Goal: Find specific page/section: Find specific page/section

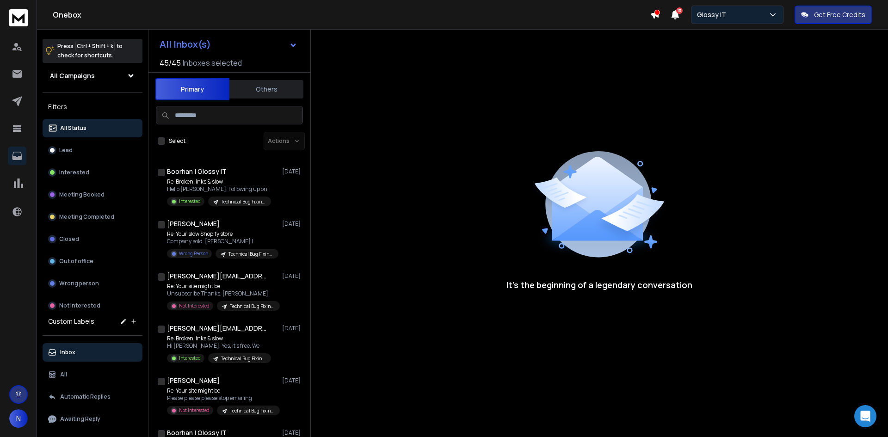
click at [539, 10] on div "Glossy IT" at bounding box center [737, 14] width 80 height 9
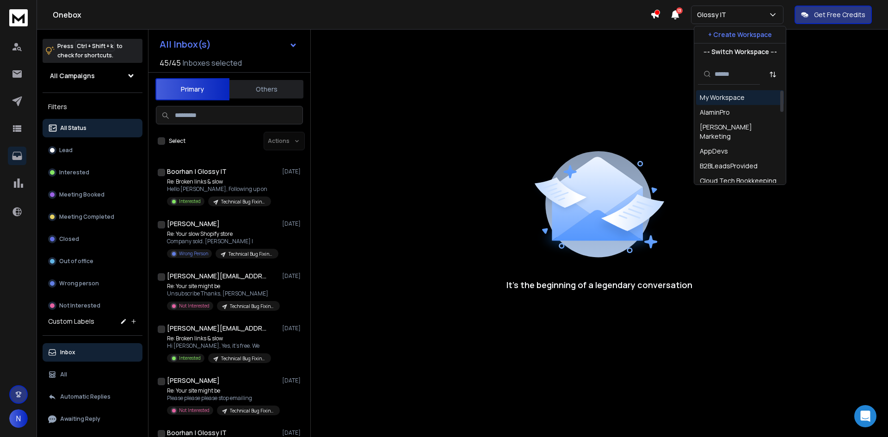
click at [539, 95] on div "My Workspace" at bounding box center [721, 97] width 45 height 9
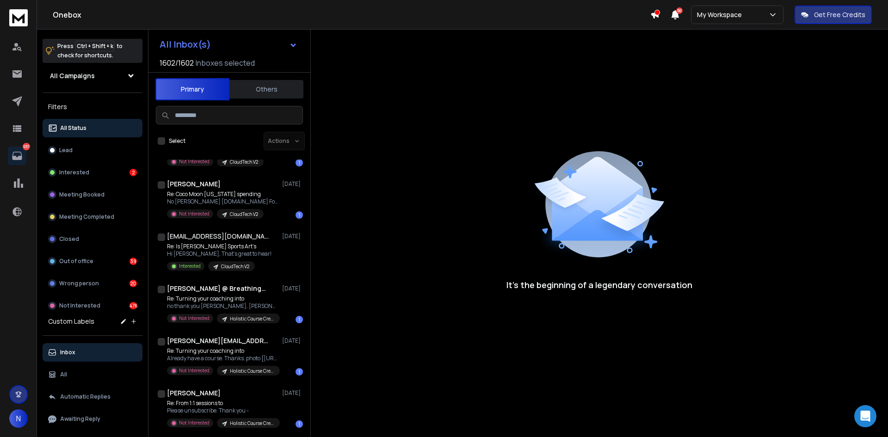
scroll to position [92, 0]
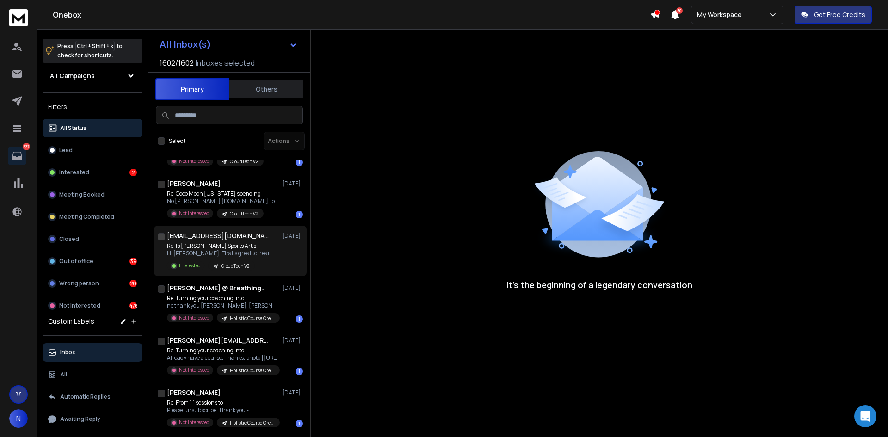
click at [257, 245] on div "Re: Is Spector Sports Art’s Hi Jordan, That’s great to hear! Interested CloudTe…" at bounding box center [235, 256] width 136 height 28
